Goal: Find specific page/section: Find specific page/section

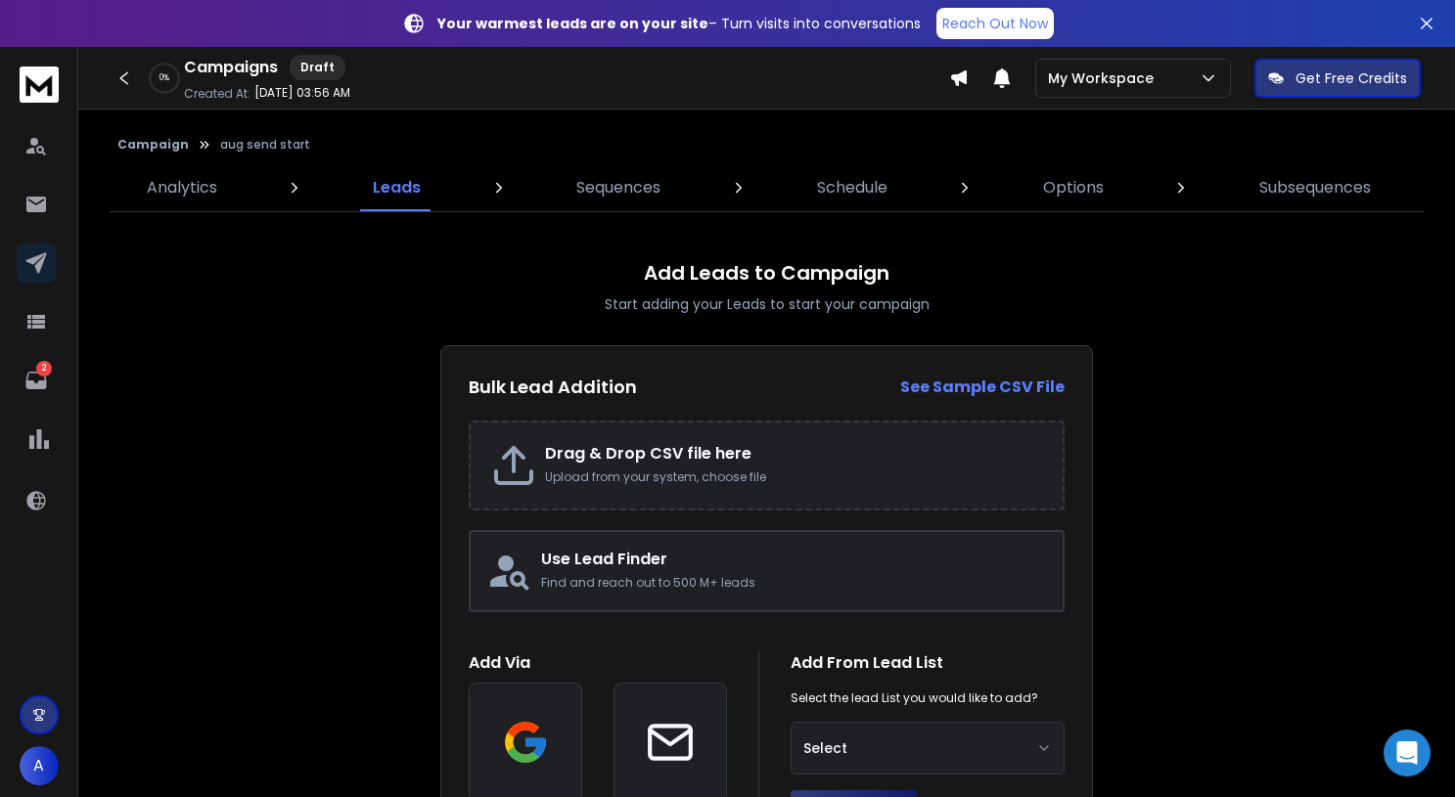
scroll to position [92, 0]
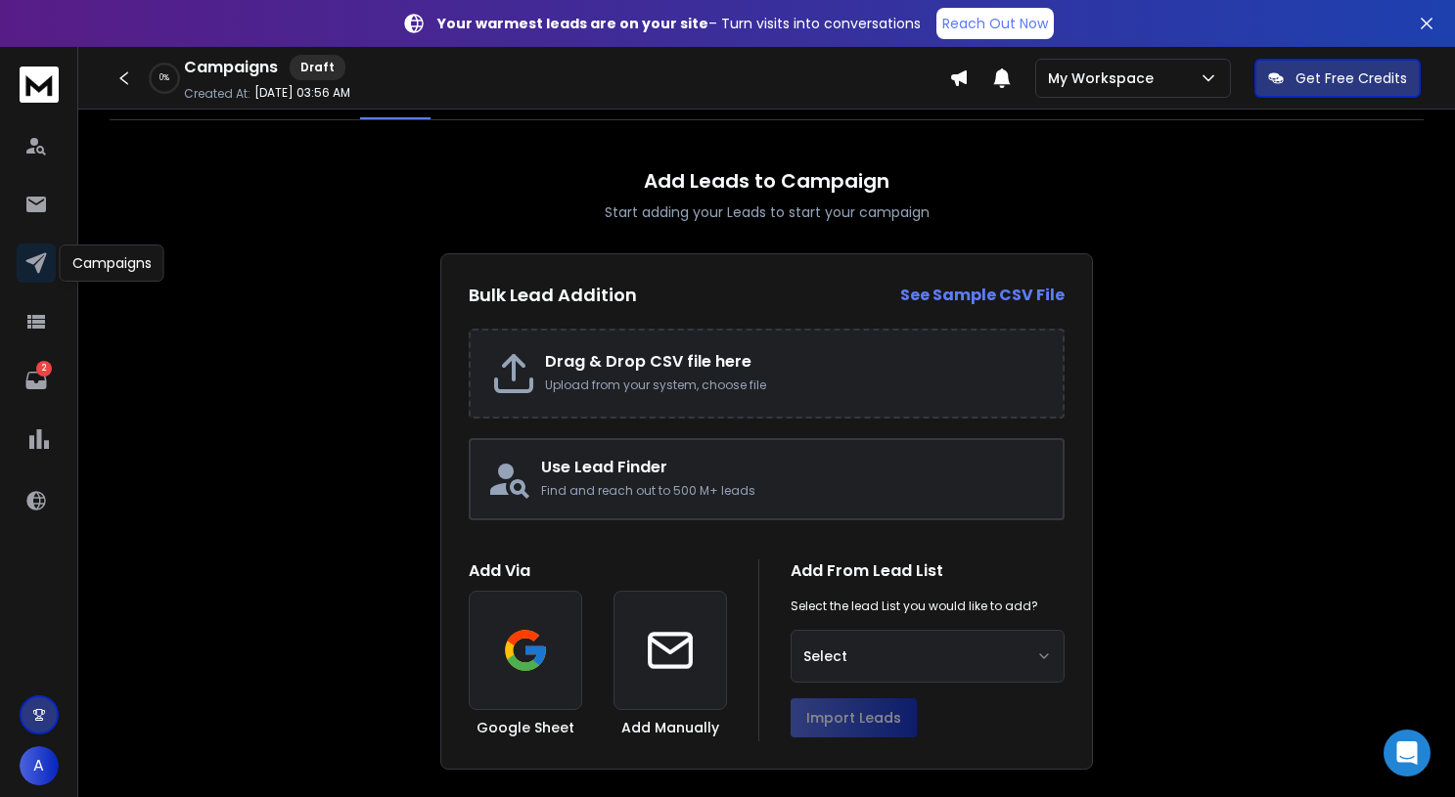
click at [40, 292] on div "2" at bounding box center [39, 327] width 45 height 402
click at [32, 262] on icon at bounding box center [35, 262] width 21 height 21
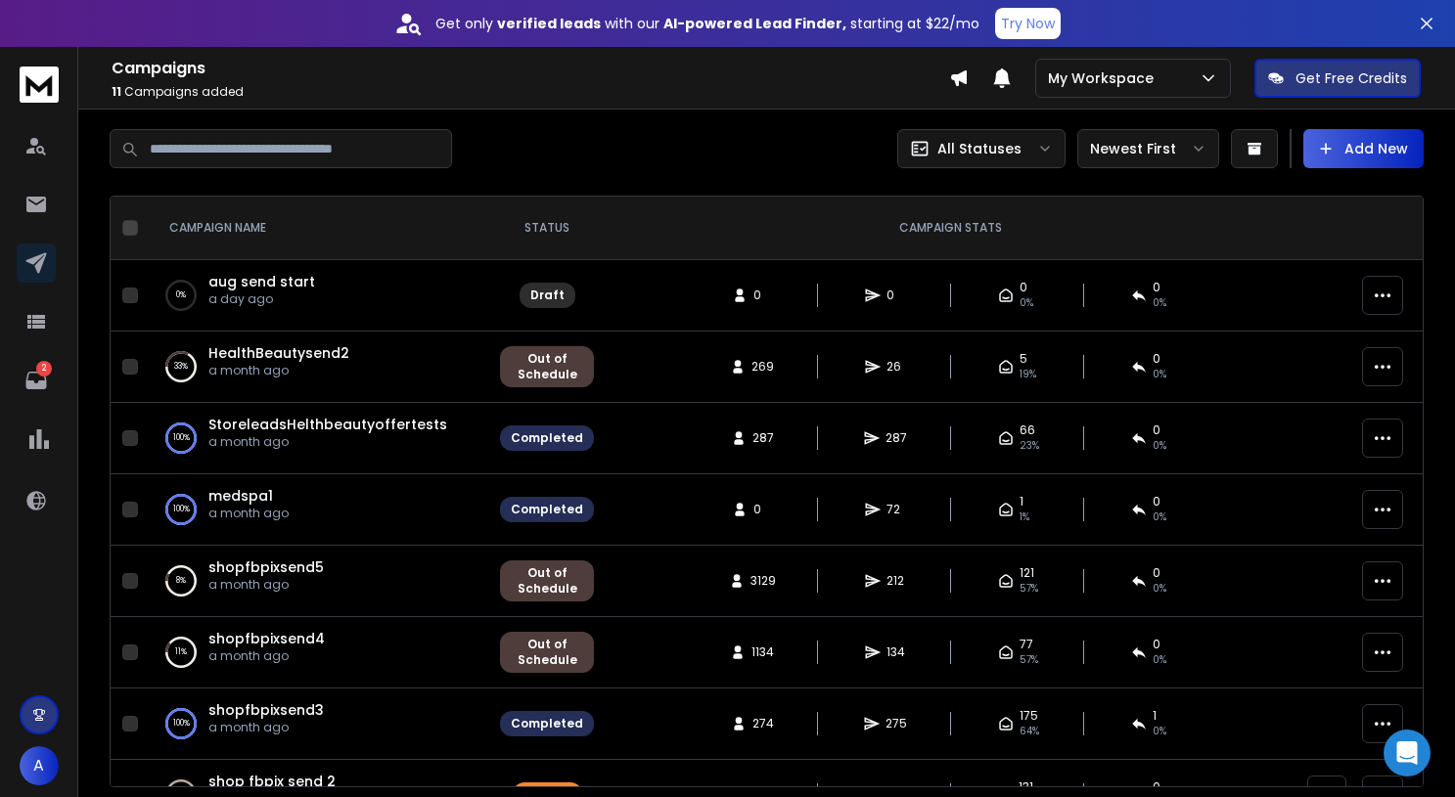
click at [300, 353] on span "HealthBeautysend2" at bounding box center [278, 353] width 141 height 20
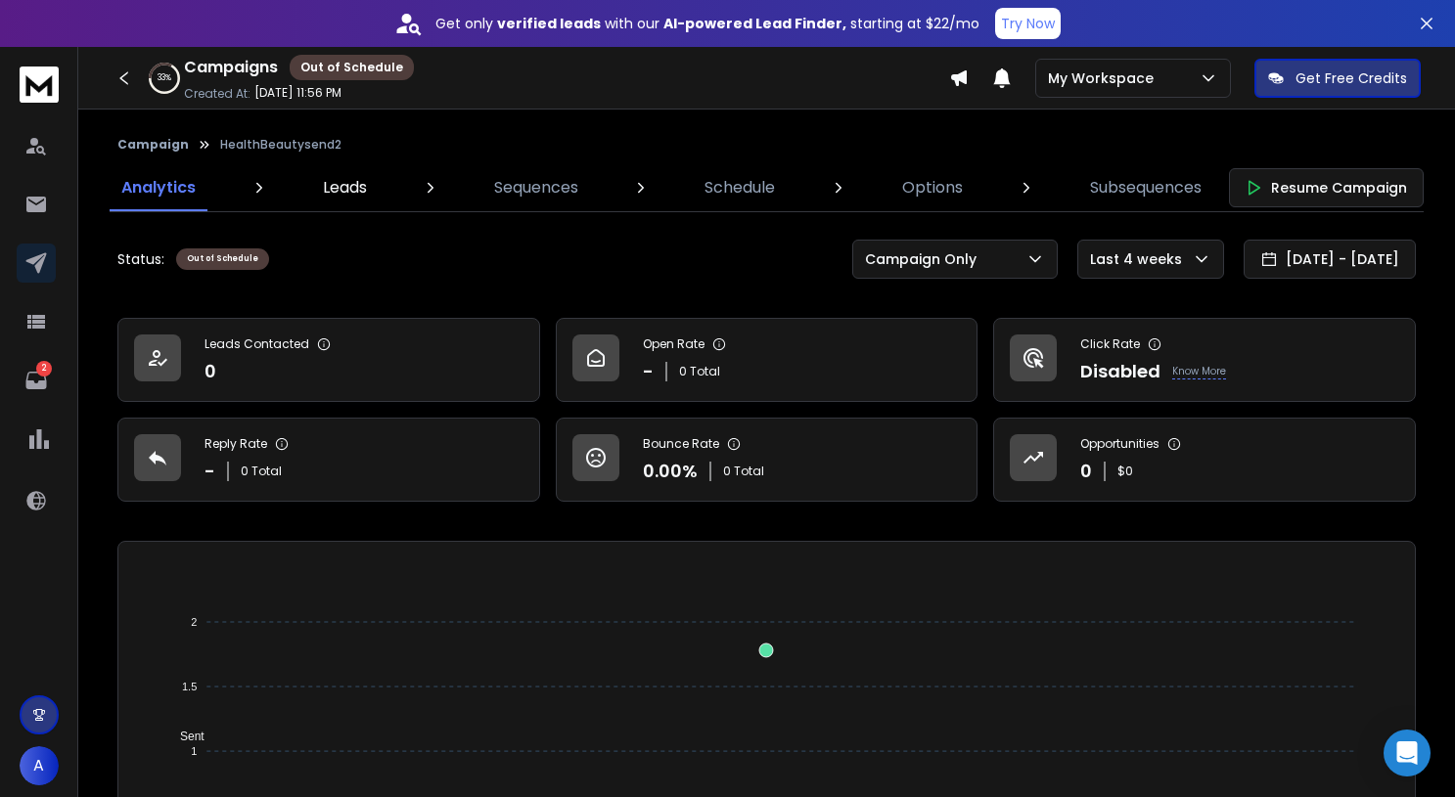
click at [372, 195] on link "Leads" at bounding box center [345, 187] width 68 height 47
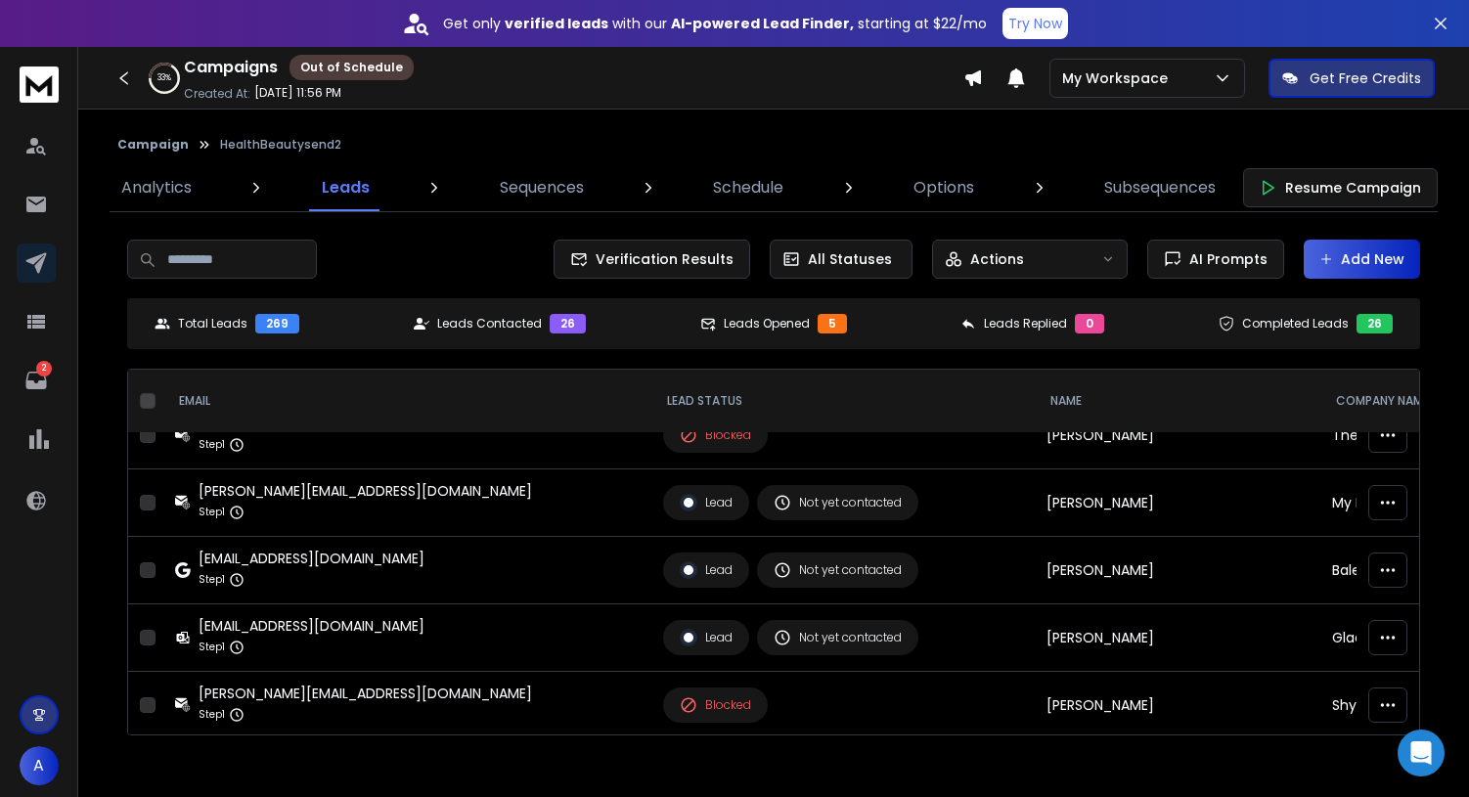
scroll to position [374, 0]
